Goal: Task Accomplishment & Management: Manage account settings

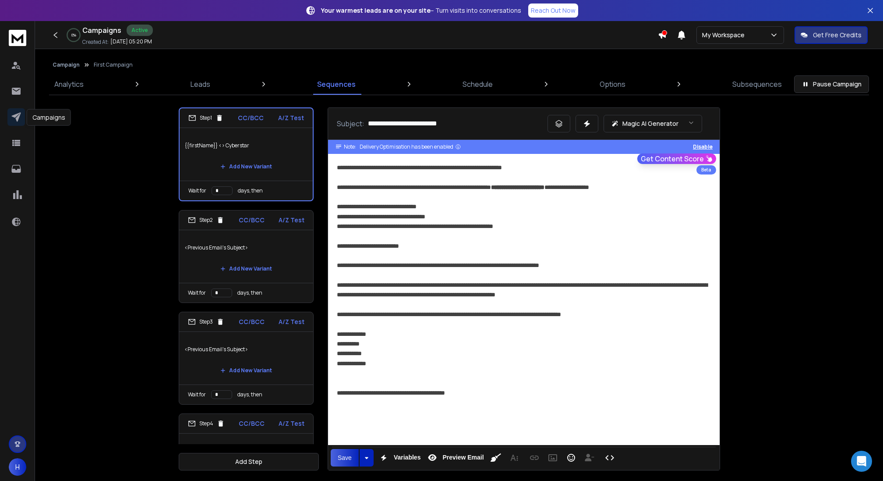
click at [18, 112] on icon at bounding box center [16, 117] width 11 height 11
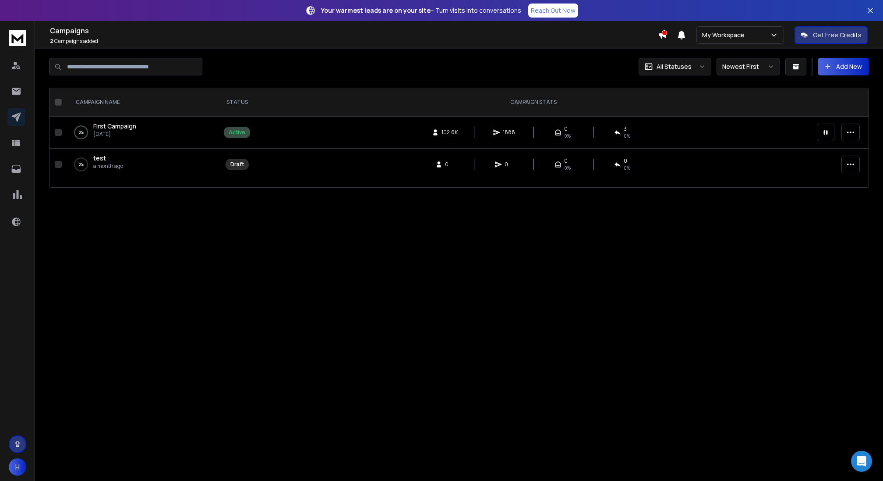
click at [308, 37] on div "Campaigns 2 Campaigns added" at bounding box center [354, 34] width 608 height 19
click at [361, 130] on div "102.6K 1888 0 0% 3 0 %" at bounding box center [534, 132] width 546 height 14
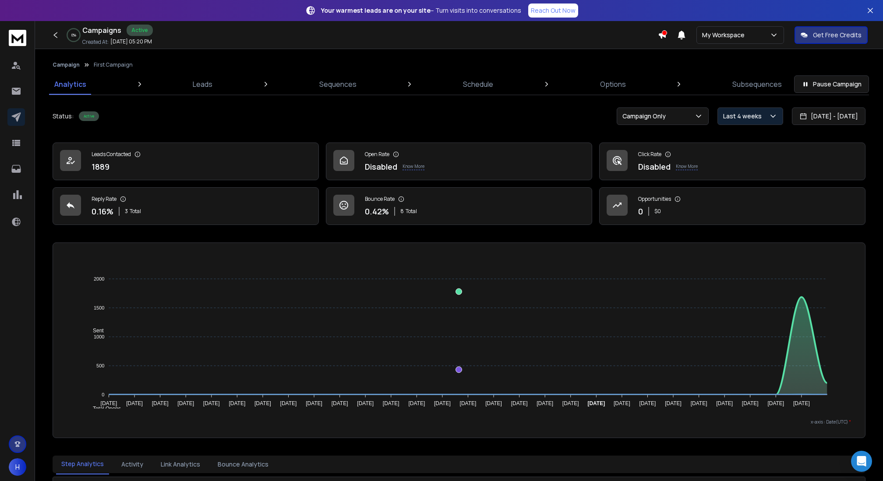
click at [754, 119] on button "Last 4 weeks" at bounding box center [751, 116] width 66 height 18
type input "*"
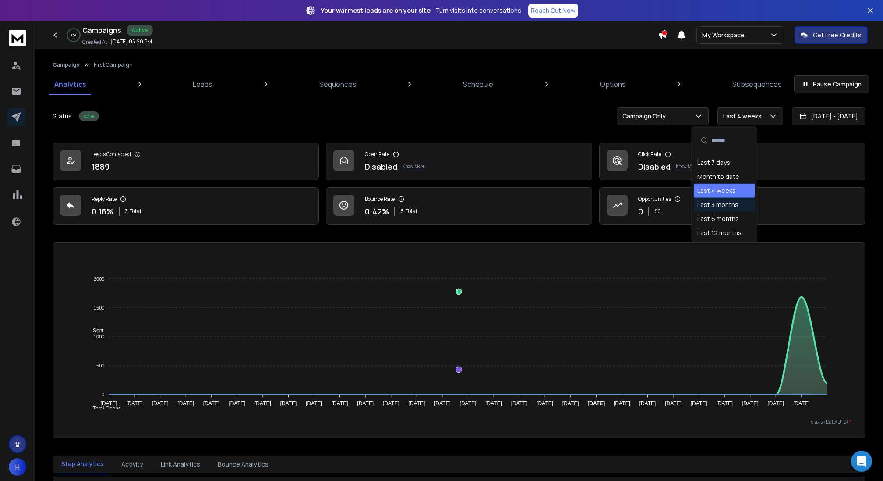
click at [528, 124] on div "Status: Active Pause Campaign Campaign Only Last 4 weeks [DATE] - [DATE]" at bounding box center [459, 116] width 813 height 18
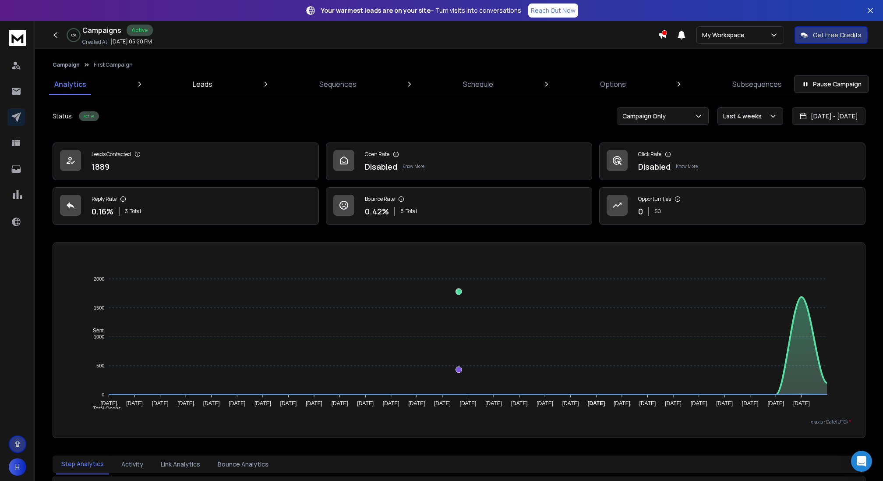
click at [208, 86] on p "Leads" at bounding box center [203, 84] width 20 height 11
click at [340, 86] on p "Sequences" at bounding box center [337, 84] width 37 height 11
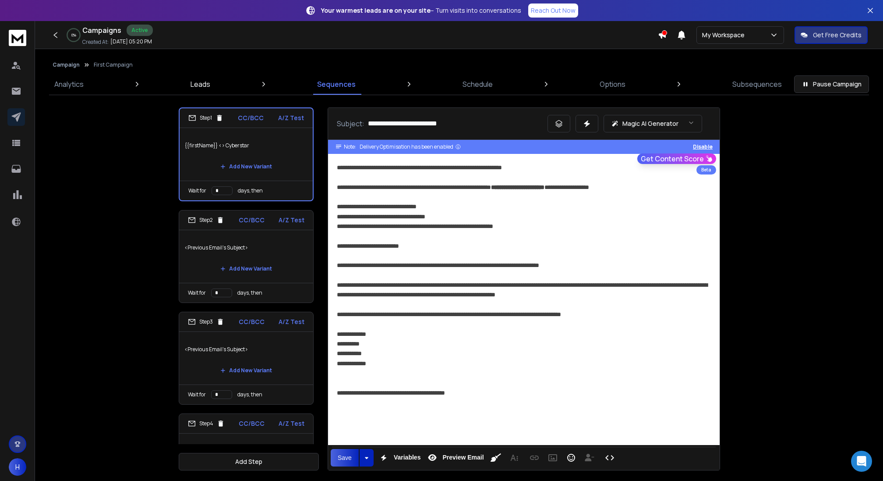
click at [204, 85] on p "Leads" at bounding box center [201, 84] width 20 height 11
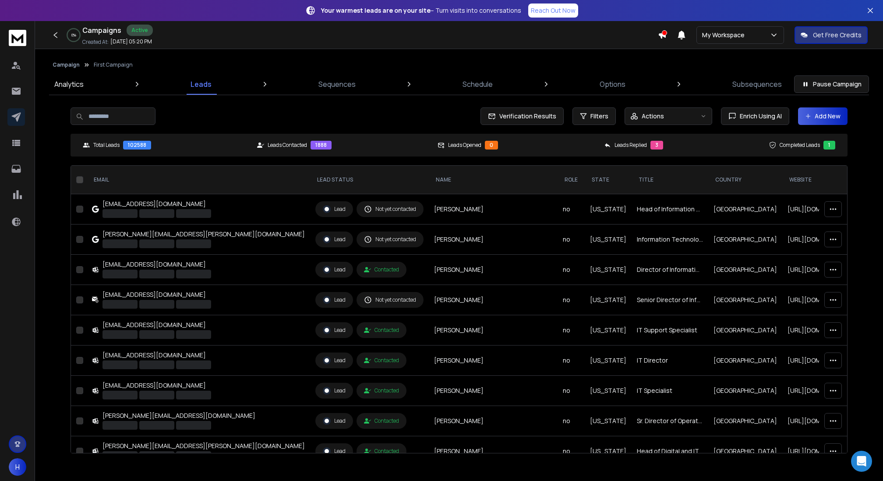
click at [69, 84] on p "Analytics" at bounding box center [68, 84] width 29 height 11
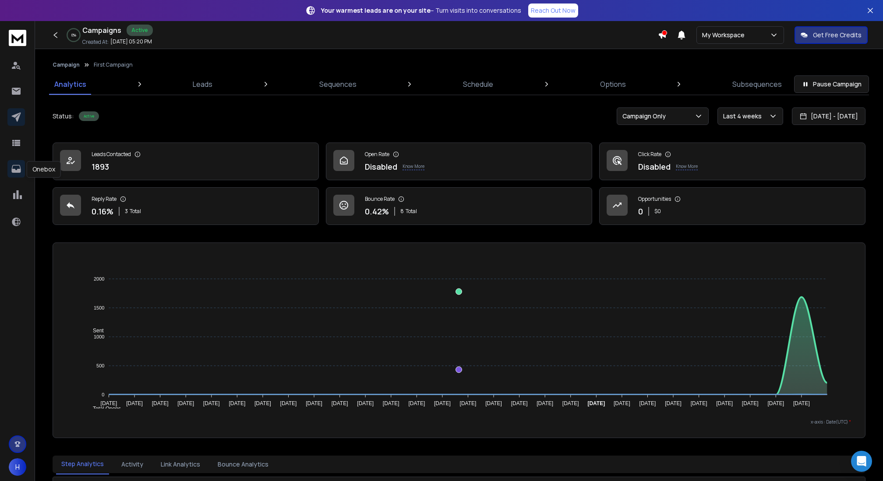
click at [15, 170] on icon at bounding box center [16, 168] width 11 height 11
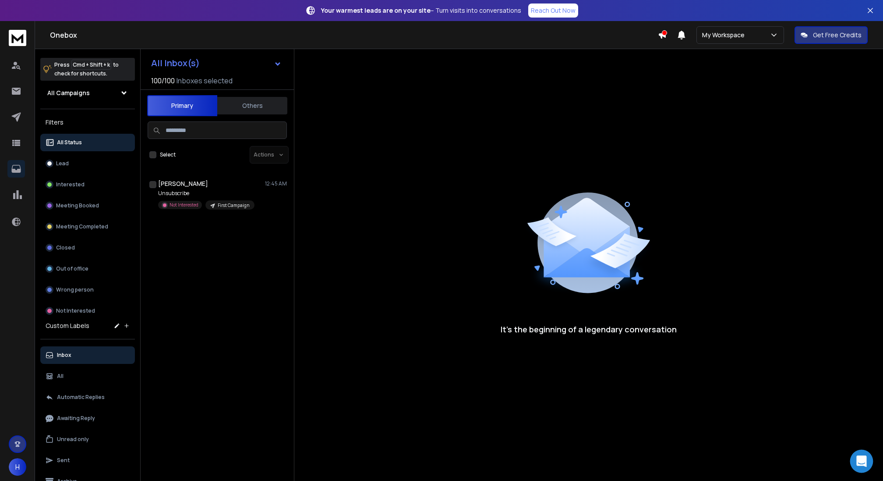
click at [861, 461] on icon "Open Intercom Messenger" at bounding box center [862, 460] width 10 height 11
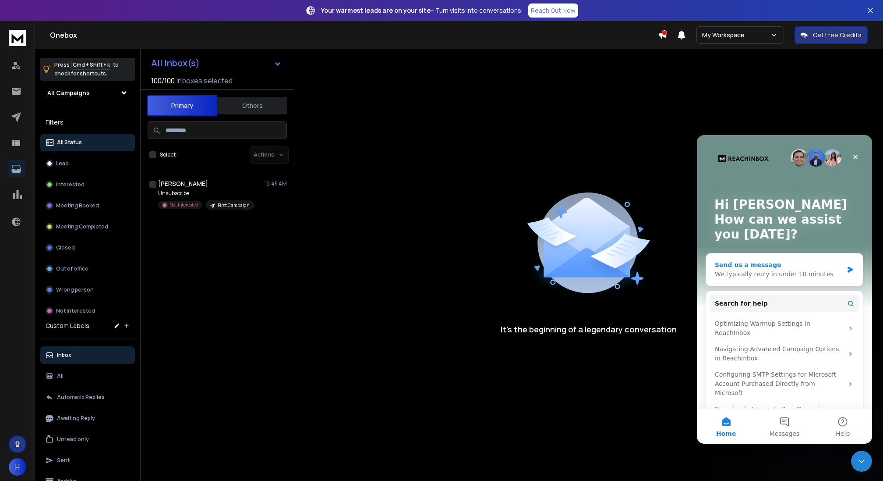
click at [780, 276] on div "We typically reply in under 10 minutes" at bounding box center [779, 273] width 128 height 9
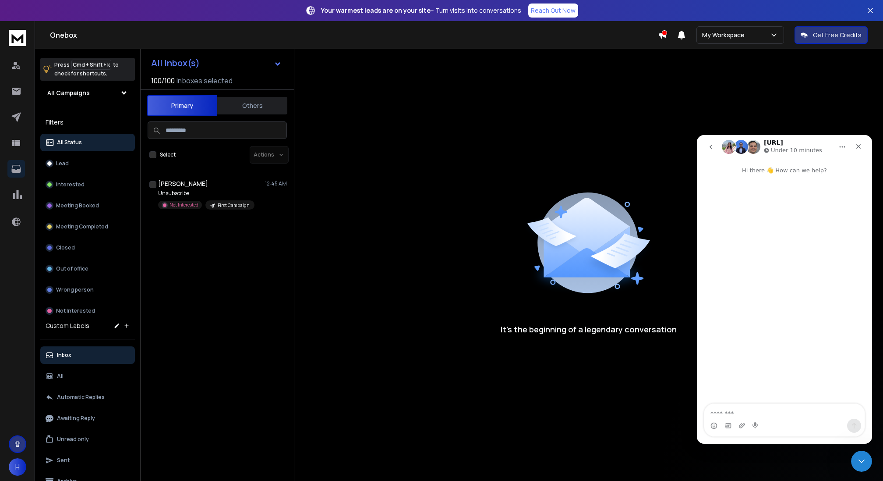
click at [739, 413] on textarea "Message…" at bounding box center [785, 411] width 160 height 15
type textarea "**********"
click at [480, 202] on div "It’s the beginning of a legendary conversation" at bounding box center [588, 253] width 589 height 408
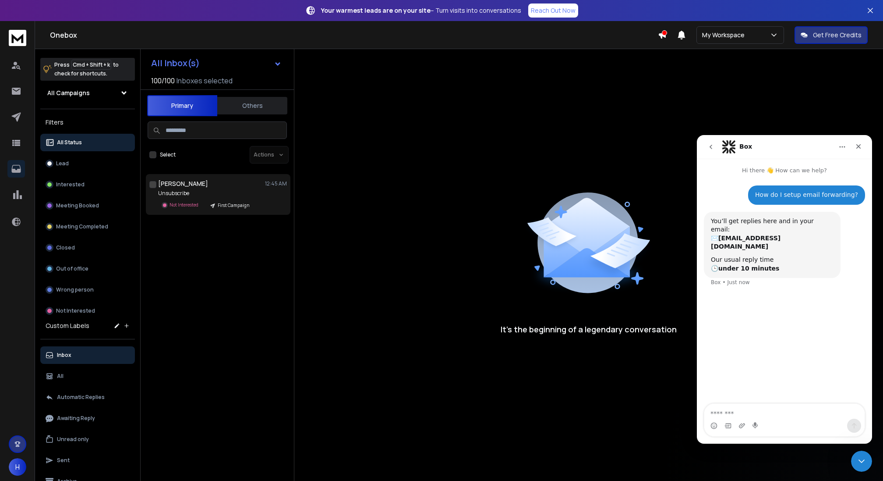
click at [213, 191] on p "Unsubscribe" at bounding box center [206, 193] width 96 height 7
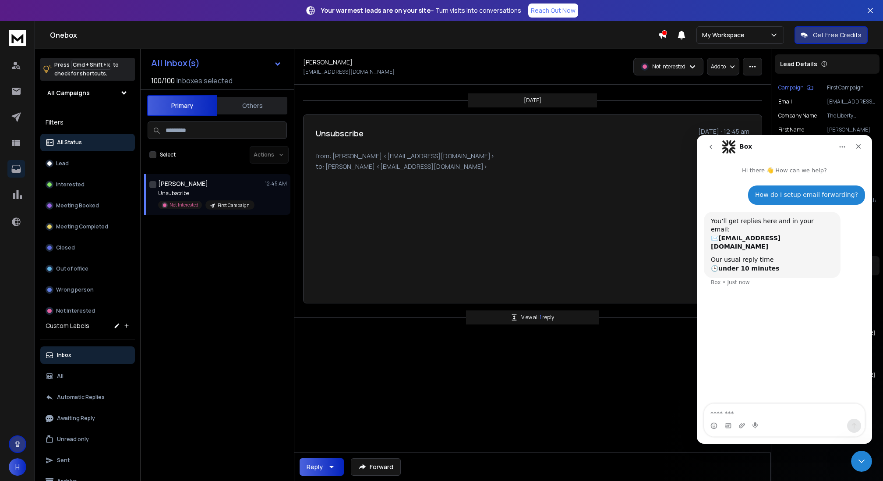
click at [242, 116] on div "Primary Others Select Actions [PERSON_NAME] 12:45 AM Unsubscribe Not Interested…" at bounding box center [217, 202] width 153 height 211
click at [234, 106] on button "Others" at bounding box center [252, 105] width 70 height 19
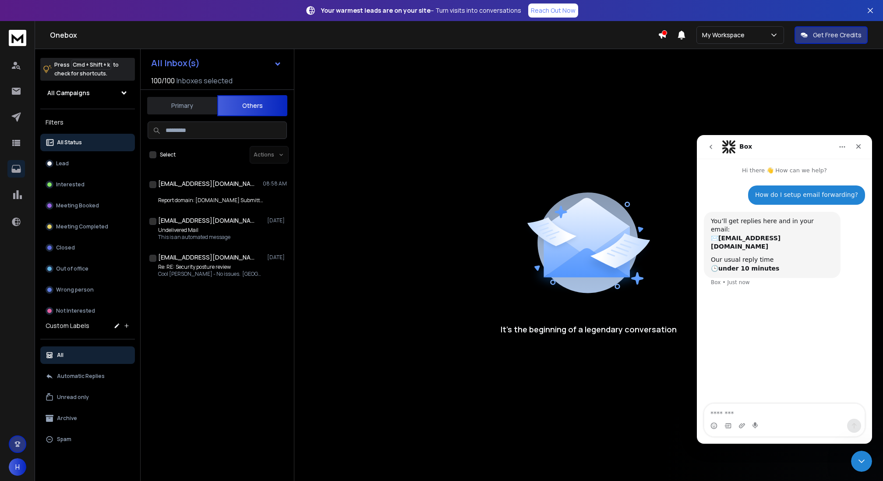
click at [196, 106] on button "Primary" at bounding box center [182, 105] width 70 height 19
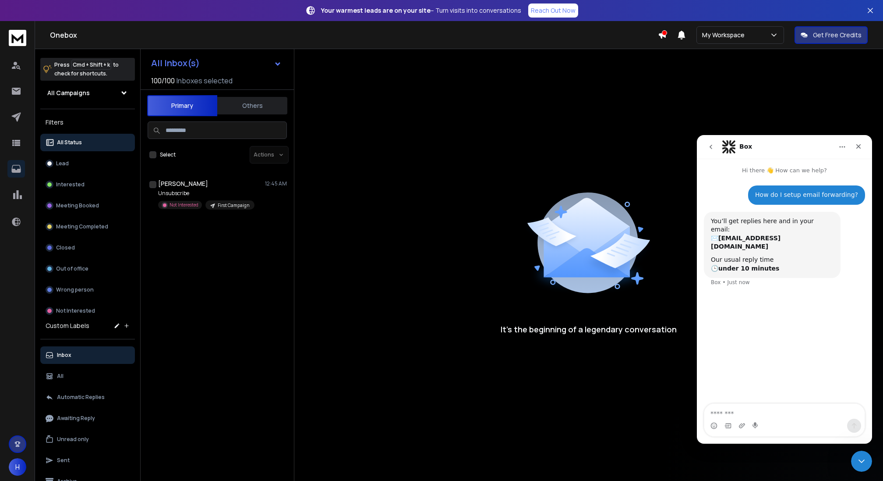
click at [167, 15] on div "Your warmest leads are on your site – Turn visits into conversations Reach Out …" at bounding box center [441, 10] width 883 height 21
click at [73, 378] on button "All" at bounding box center [87, 376] width 95 height 18
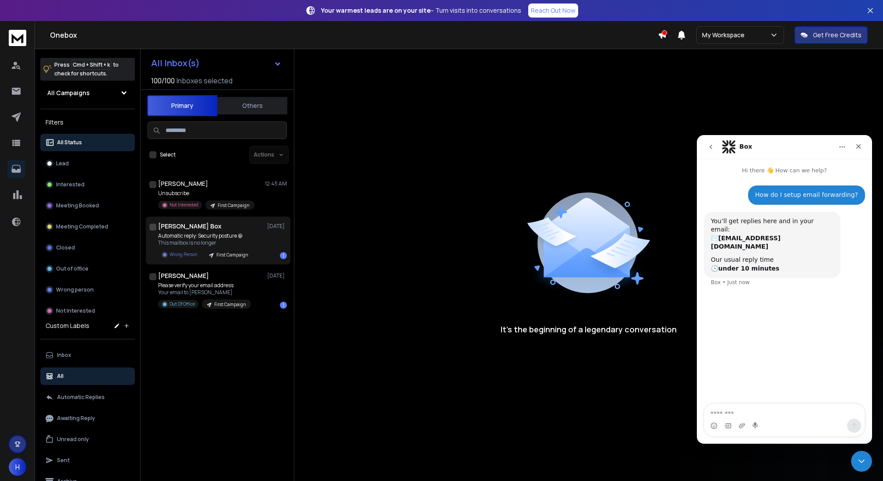
click at [228, 231] on div "[PERSON_NAME] Box [DATE] Automatic reply: Security posture @ This mailbox is no…" at bounding box center [222, 240] width 129 height 37
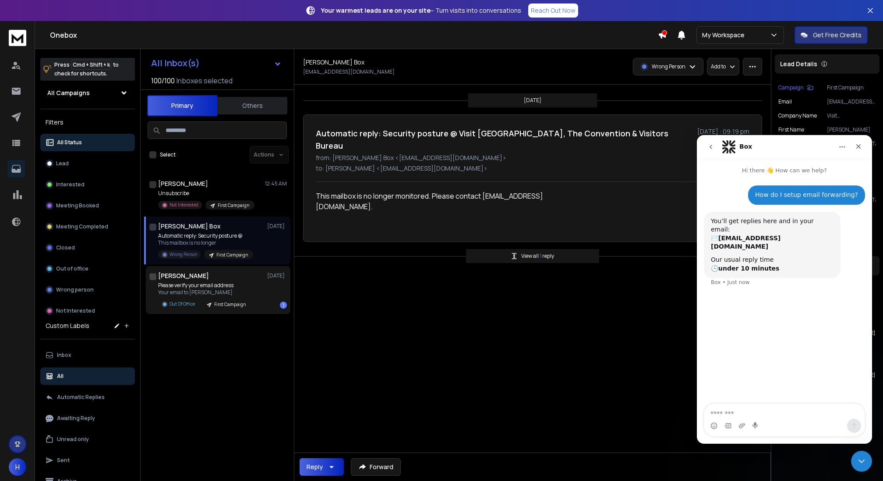
click at [240, 293] on p "Your email to [PERSON_NAME]" at bounding box center [204, 292] width 93 height 7
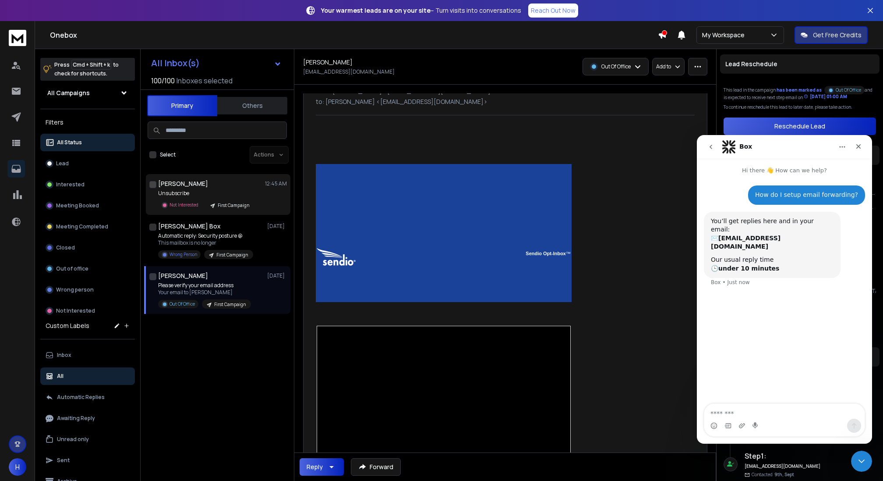
click at [216, 192] on p "Unsubscribe" at bounding box center [206, 193] width 96 height 7
